Goal: Task Accomplishment & Management: Manage account settings

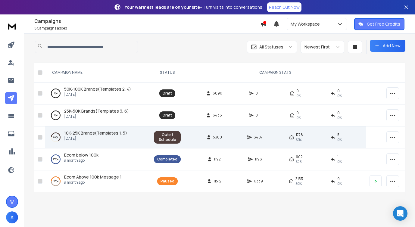
click at [118, 133] on span "10K-25K Brands(Templates 1, 5)" at bounding box center [95, 133] width 63 height 6
click at [91, 135] on span "10K-25K Brands(Templates 1, 5)" at bounding box center [95, 133] width 63 height 6
click at [118, 133] on span "10K-25K Brands(Templates 1, 5)" at bounding box center [95, 133] width 63 height 6
click at [83, 132] on span "10K-25K Brands(Templates 1, 5)" at bounding box center [95, 133] width 63 height 6
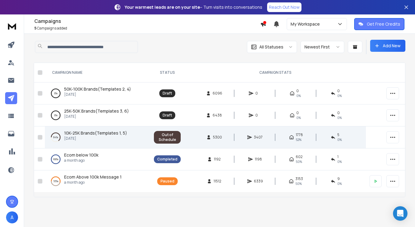
click at [92, 131] on span "10K-25K Brands(Templates 1, 5)" at bounding box center [95, 133] width 63 height 6
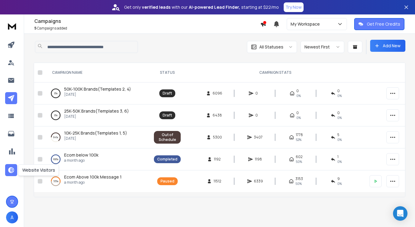
click at [11, 169] on icon at bounding box center [11, 170] width 7 height 7
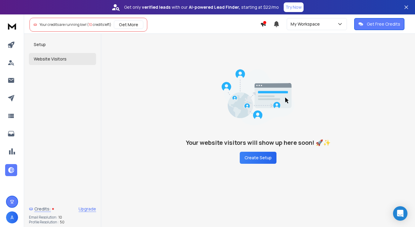
click at [91, 208] on div "Upgrade" at bounding box center [87, 209] width 17 height 6
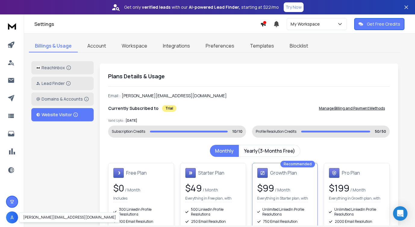
click at [12, 218] on span "A" at bounding box center [12, 218] width 12 height 12
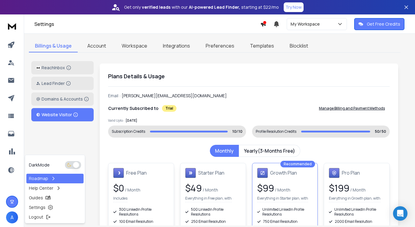
click at [55, 144] on div "ReachInbox Lead Finder Domains & Accounts Website Visitor Plans Details & Usage…" at bounding box center [214, 141] width 367 height 160
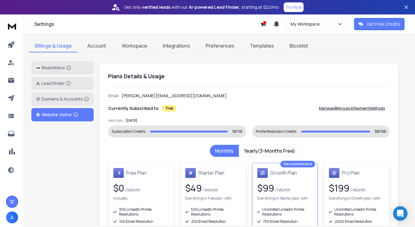
click at [347, 108] on p "Manage Billing and Payment Methods" at bounding box center [352, 108] width 66 height 5
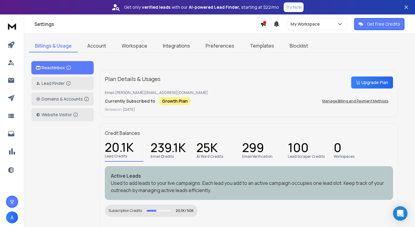
click at [49, 67] on button "ReachInbox" at bounding box center [62, 67] width 62 height 13
click at [49, 82] on button "Lead Finder" at bounding box center [62, 83] width 62 height 13
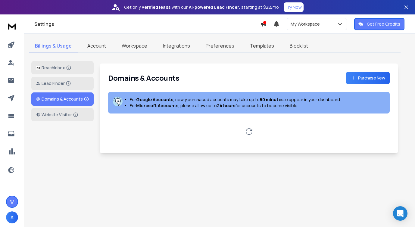
click at [60, 99] on button "Domains & Accounts" at bounding box center [62, 99] width 62 height 13
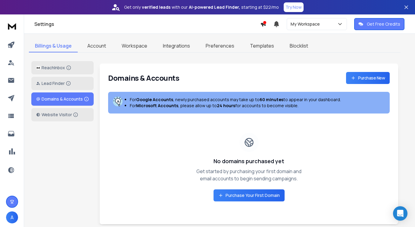
click at [57, 117] on button "Website Visitor" at bounding box center [62, 114] width 62 height 13
